Goal: Communication & Community: Answer question/provide support

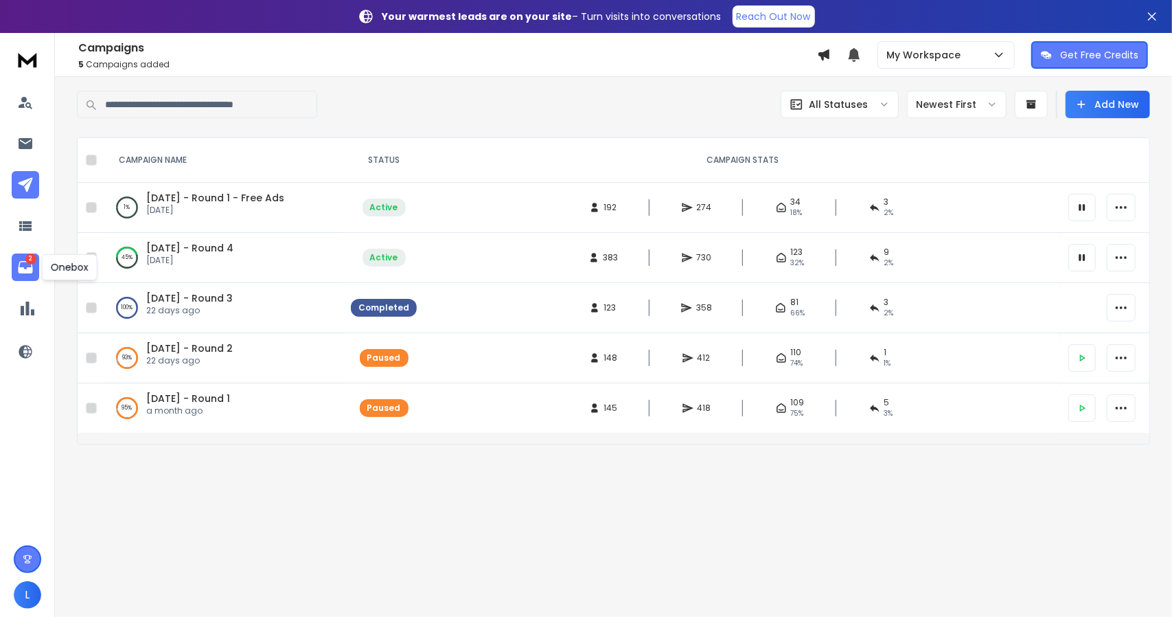
click at [32, 273] on icon at bounding box center [25, 267] width 16 height 16
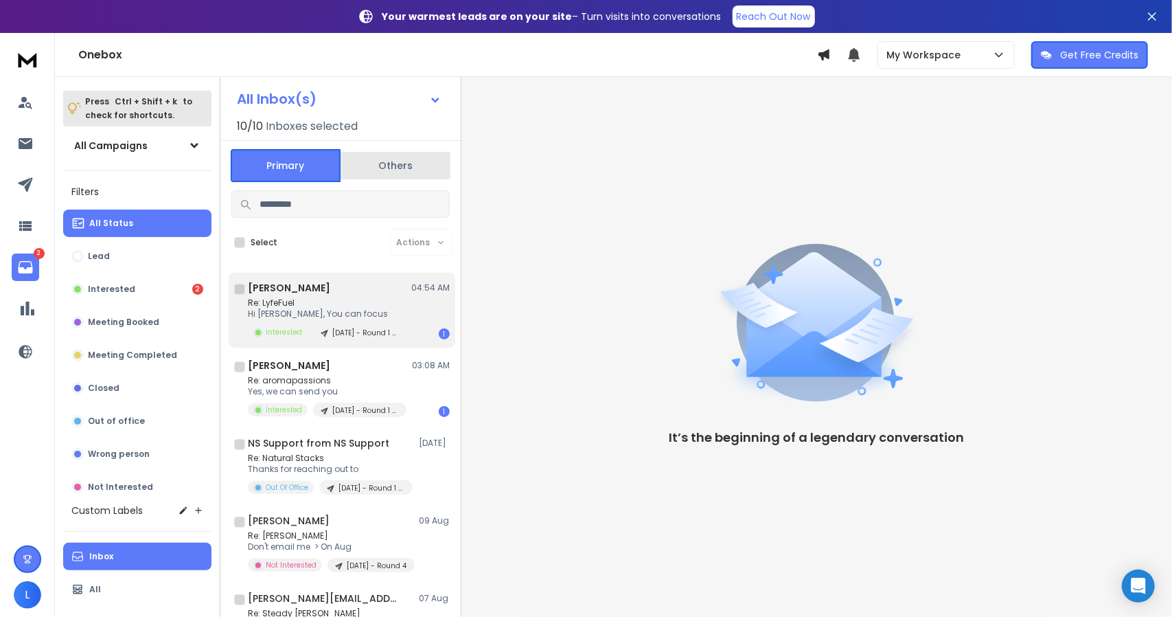
click at [327, 293] on h1 "[PERSON_NAME]" at bounding box center [289, 288] width 82 height 14
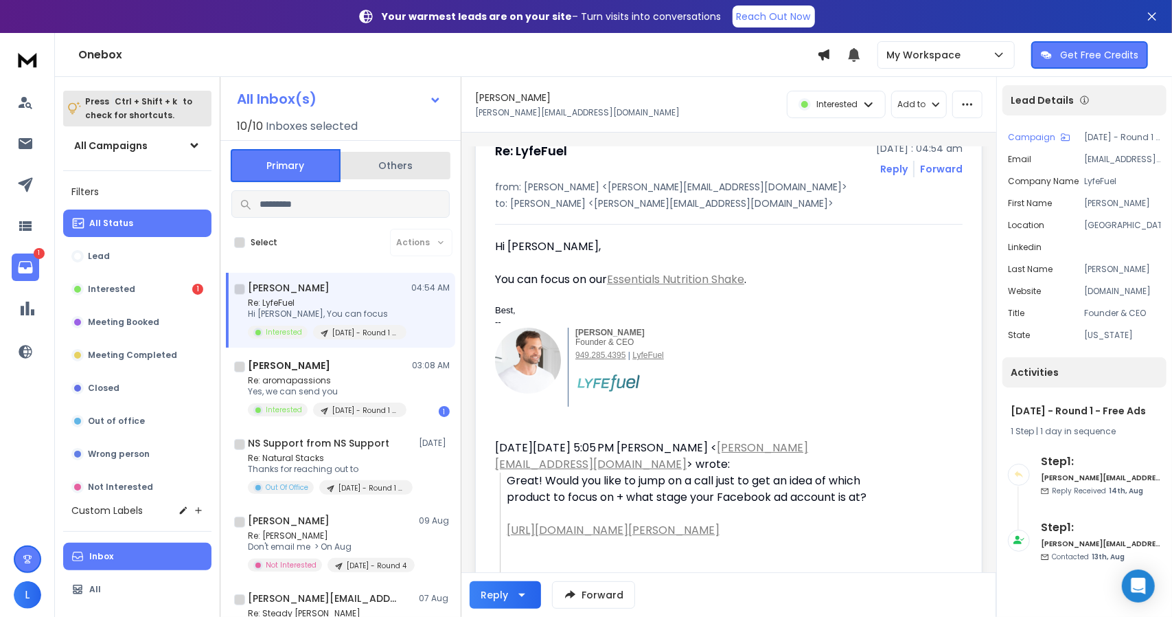
scroll to position [69, 0]
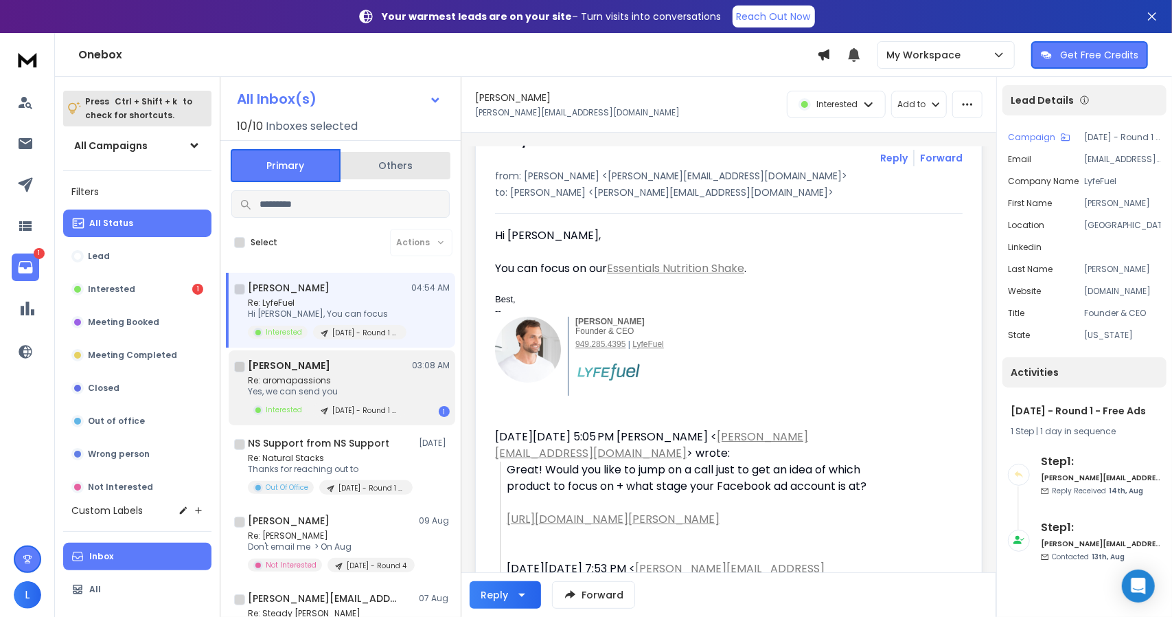
click at [357, 391] on p "Yes, we can send you" at bounding box center [327, 391] width 159 height 11
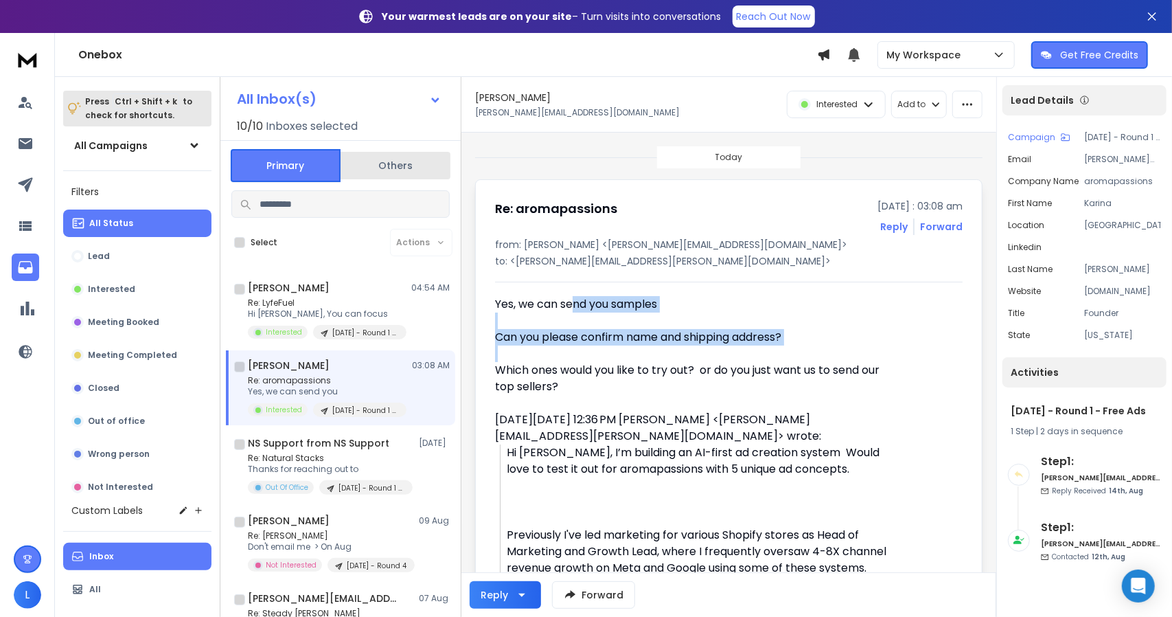
drag, startPoint x: 577, startPoint y: 301, endPoint x: 605, endPoint y: 348, distance: 55.1
click at [605, 348] on div "Yes, we can send you samples Can you please confirm name and shipping address? …" at bounding box center [695, 345] width 401 height 99
click at [602, 377] on div "Which ones would you like to try out? or do you just want us to send our top se…" at bounding box center [695, 378] width 401 height 33
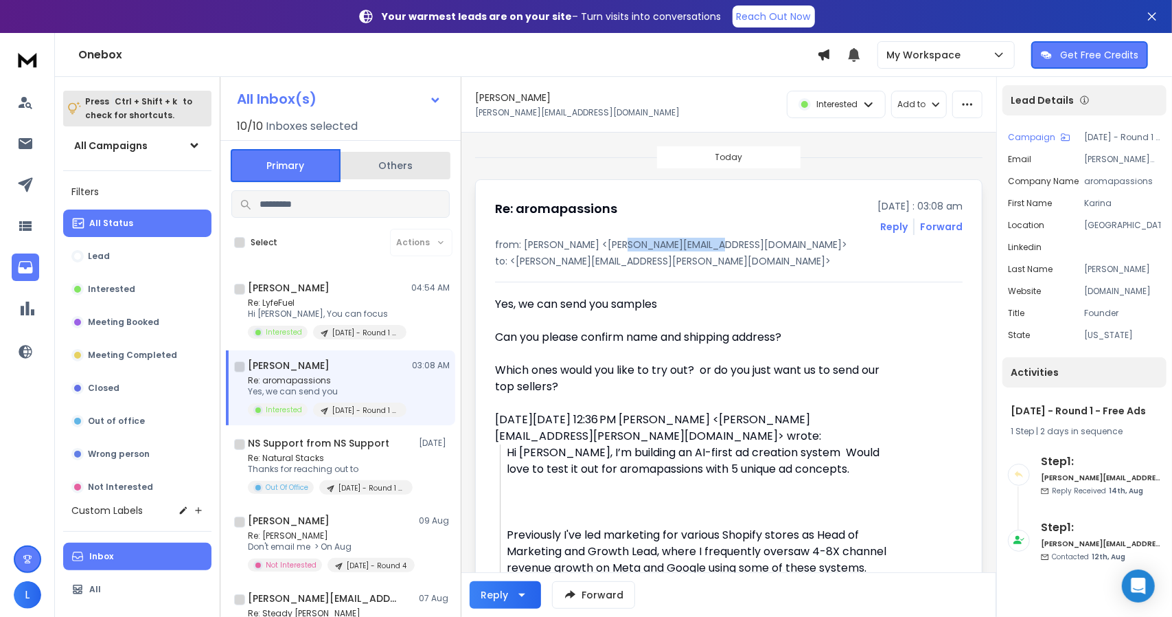
drag, startPoint x: 615, startPoint y: 246, endPoint x: 714, endPoint y: 249, distance: 98.9
click at [714, 249] on p "from: [PERSON_NAME] <[PERSON_NAME][EMAIL_ADDRESS][DOMAIN_NAME]>" at bounding box center [729, 245] width 468 height 14
click at [27, 181] on icon at bounding box center [25, 184] width 14 height 14
